Goal: Check status: Check status

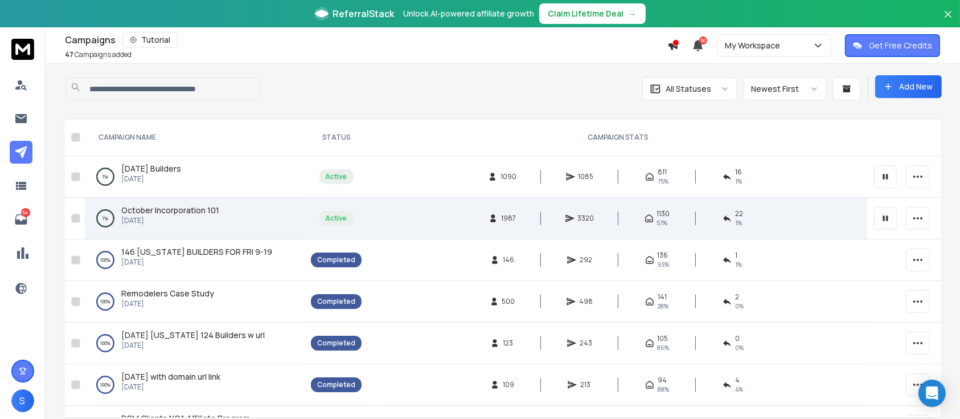
click at [155, 212] on span "October Incorporation 101" at bounding box center [170, 209] width 98 height 11
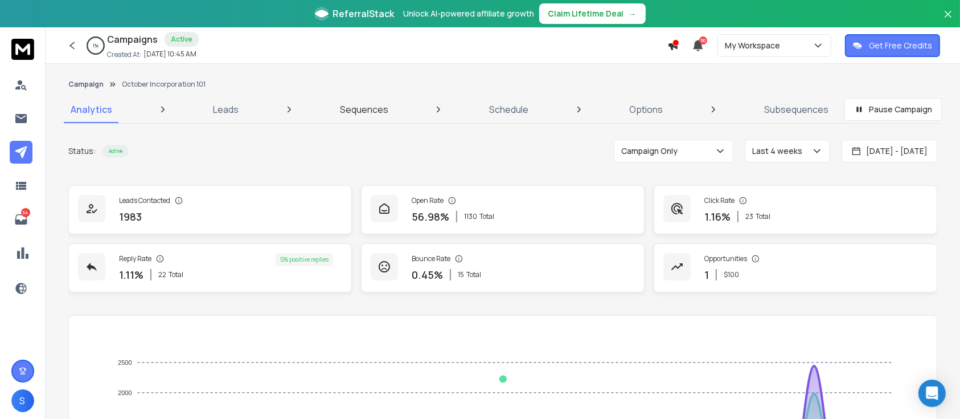
click at [366, 110] on p "Sequences" at bounding box center [364, 109] width 48 height 14
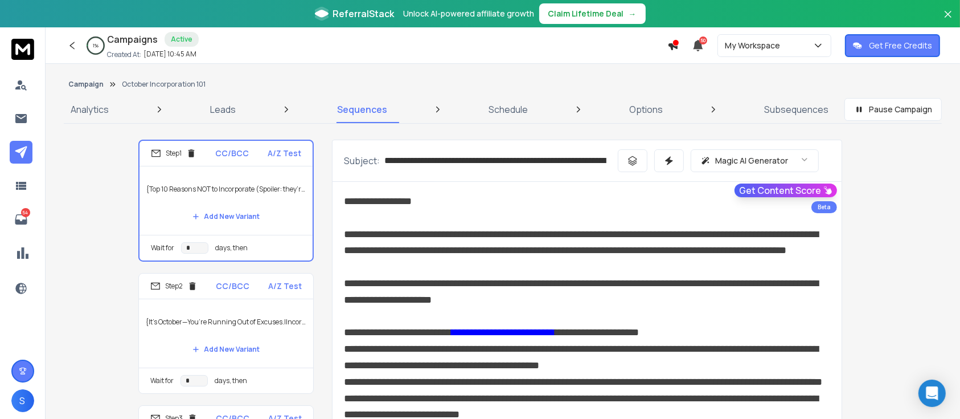
scroll to position [64, 0]
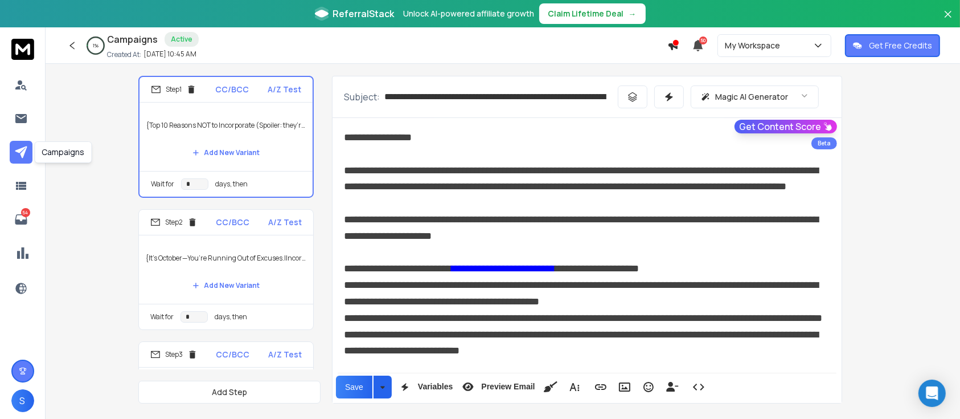
click at [26, 150] on icon at bounding box center [21, 152] width 14 height 14
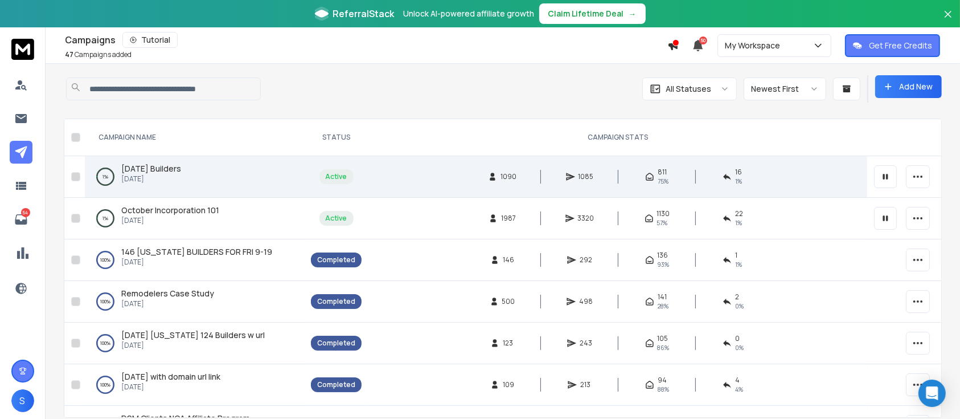
click at [147, 171] on span "[DATE] Builders" at bounding box center [151, 168] width 60 height 11
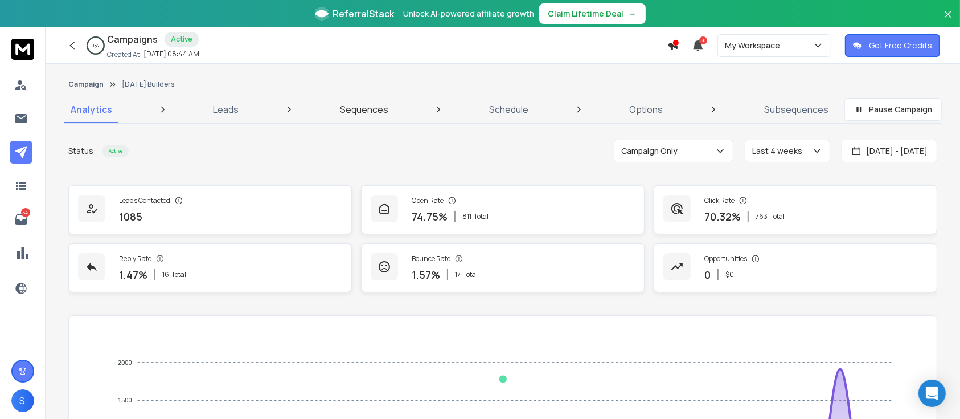
click at [356, 109] on p "Sequences" at bounding box center [364, 109] width 48 height 14
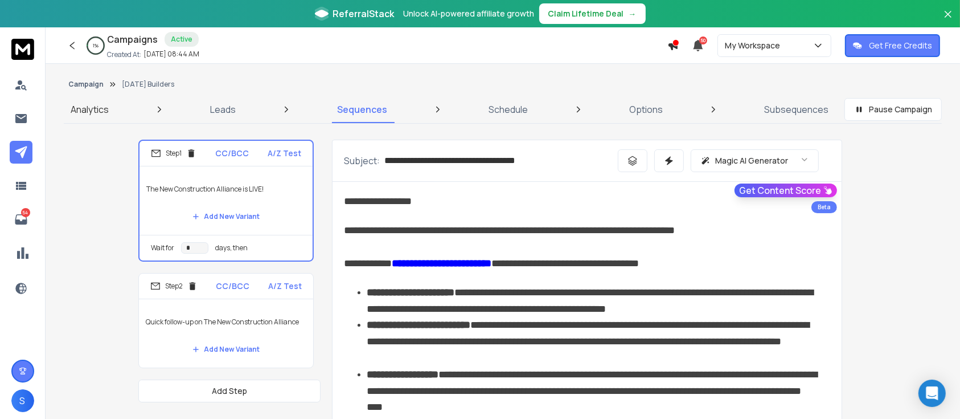
click at [93, 109] on p "Analytics" at bounding box center [90, 109] width 38 height 14
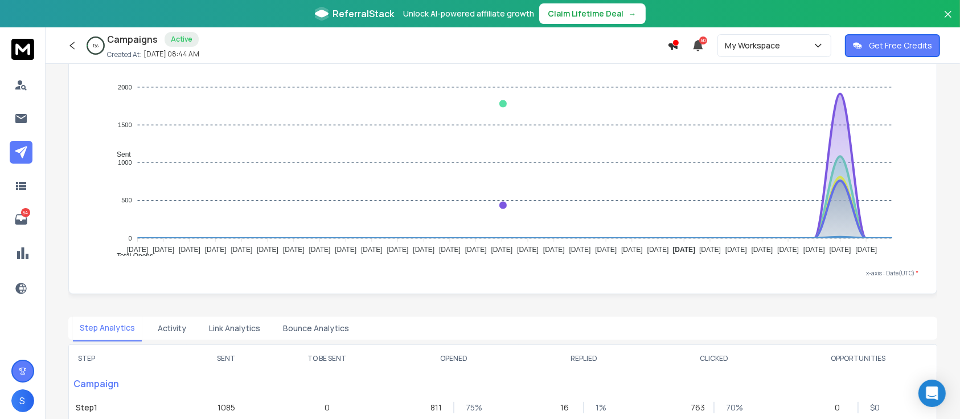
scroll to position [243, 0]
